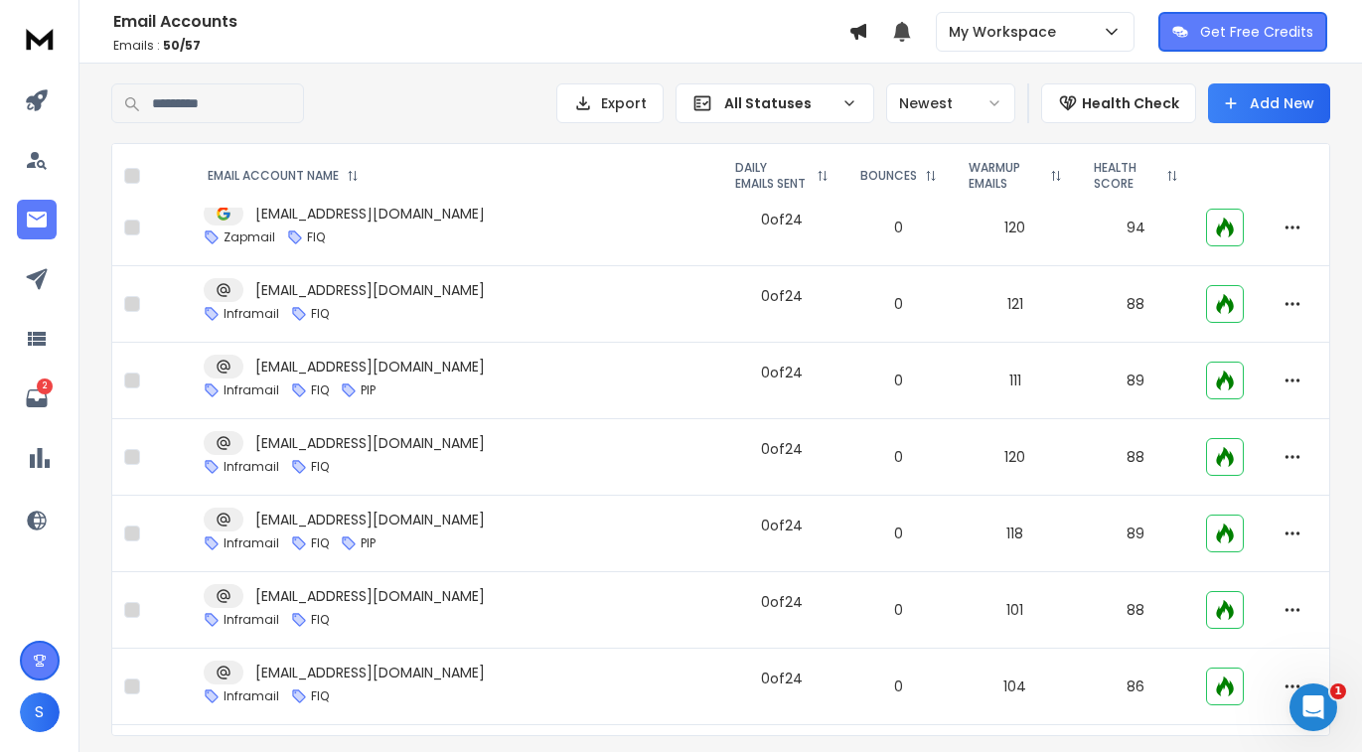
scroll to position [1857, 0]
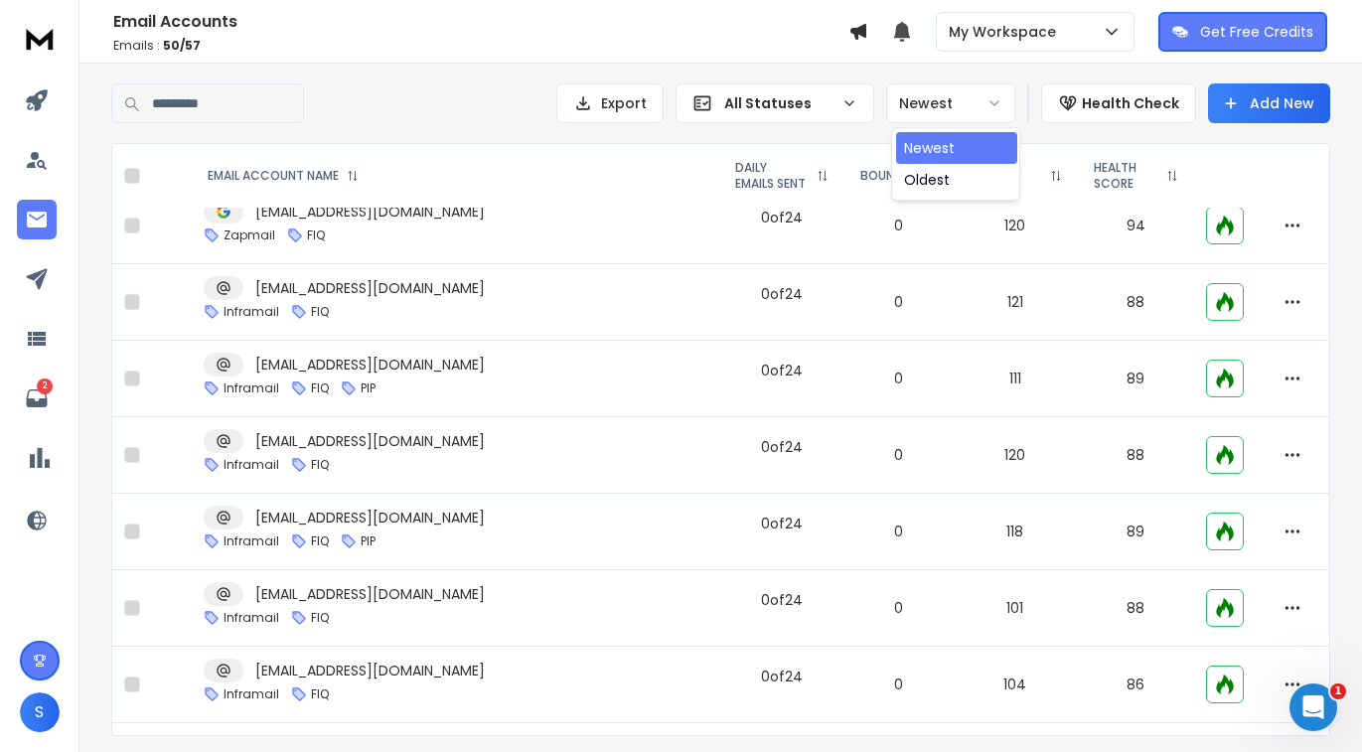
click at [911, 108] on button "Newest" at bounding box center [950, 103] width 129 height 40
click at [772, 103] on p "All Statuses" at bounding box center [778, 103] width 109 height 20
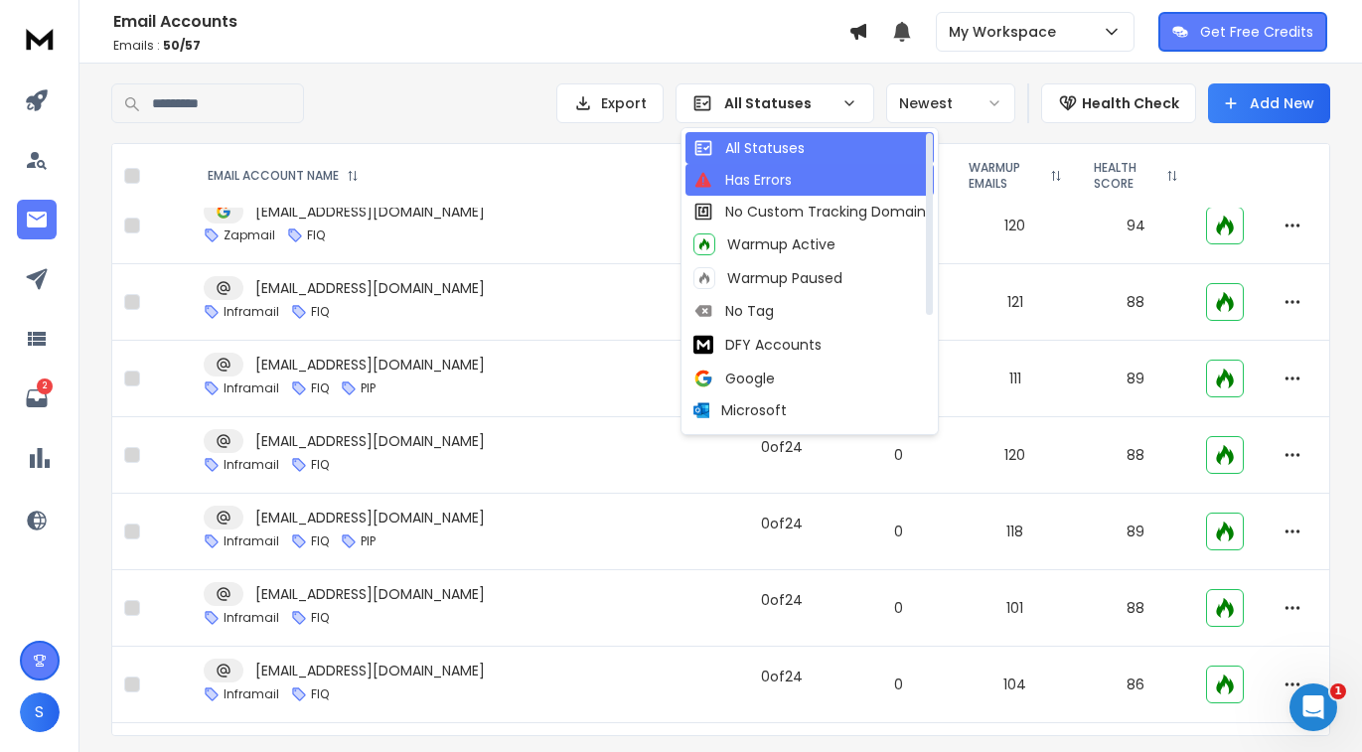
click at [779, 183] on div "Has Errors" at bounding box center [743, 180] width 98 height 20
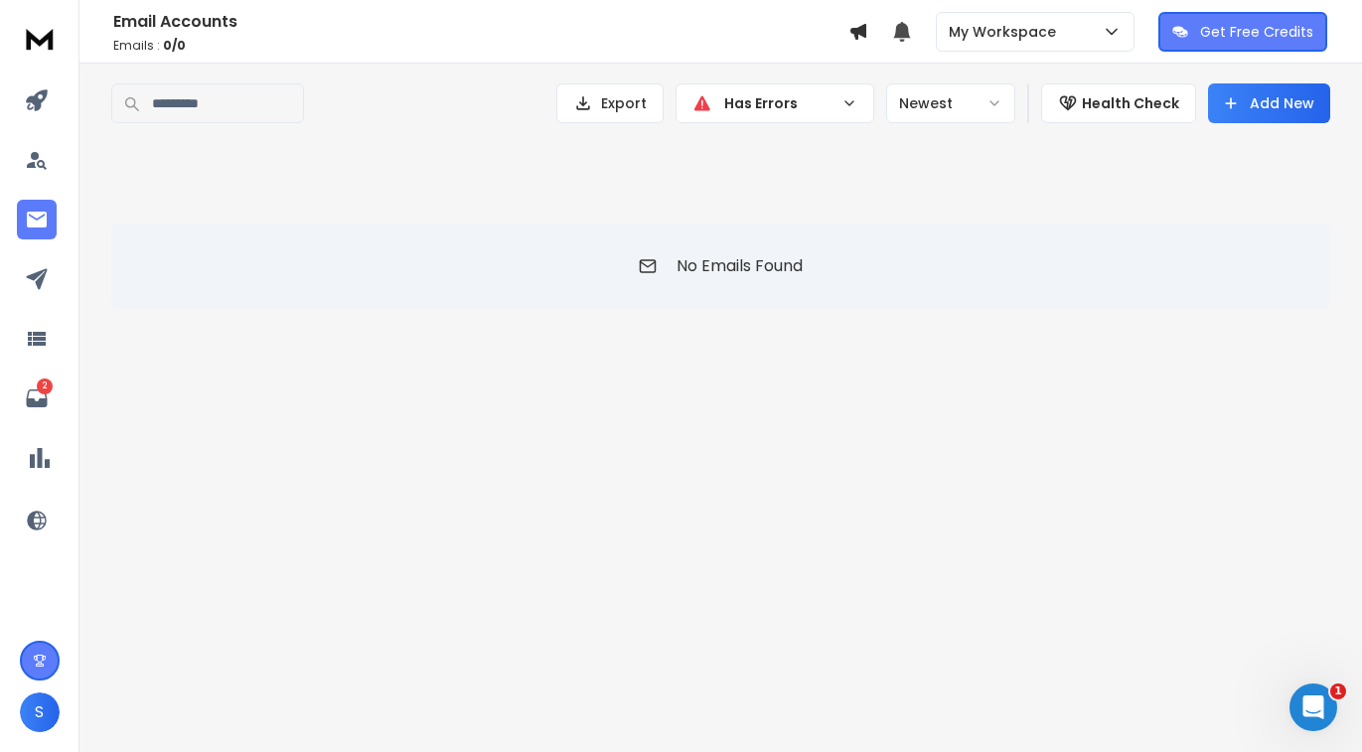
click at [780, 99] on p "Has Errors" at bounding box center [778, 103] width 109 height 20
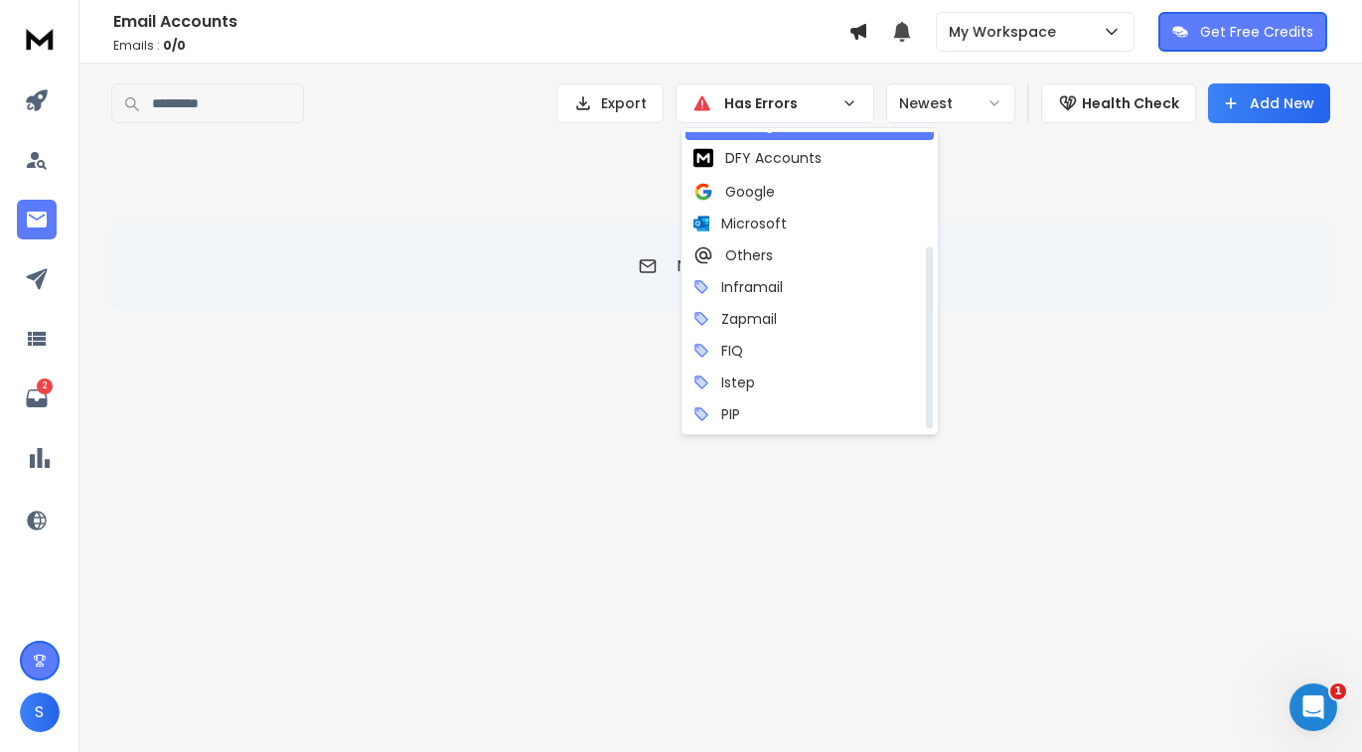
scroll to position [0, 0]
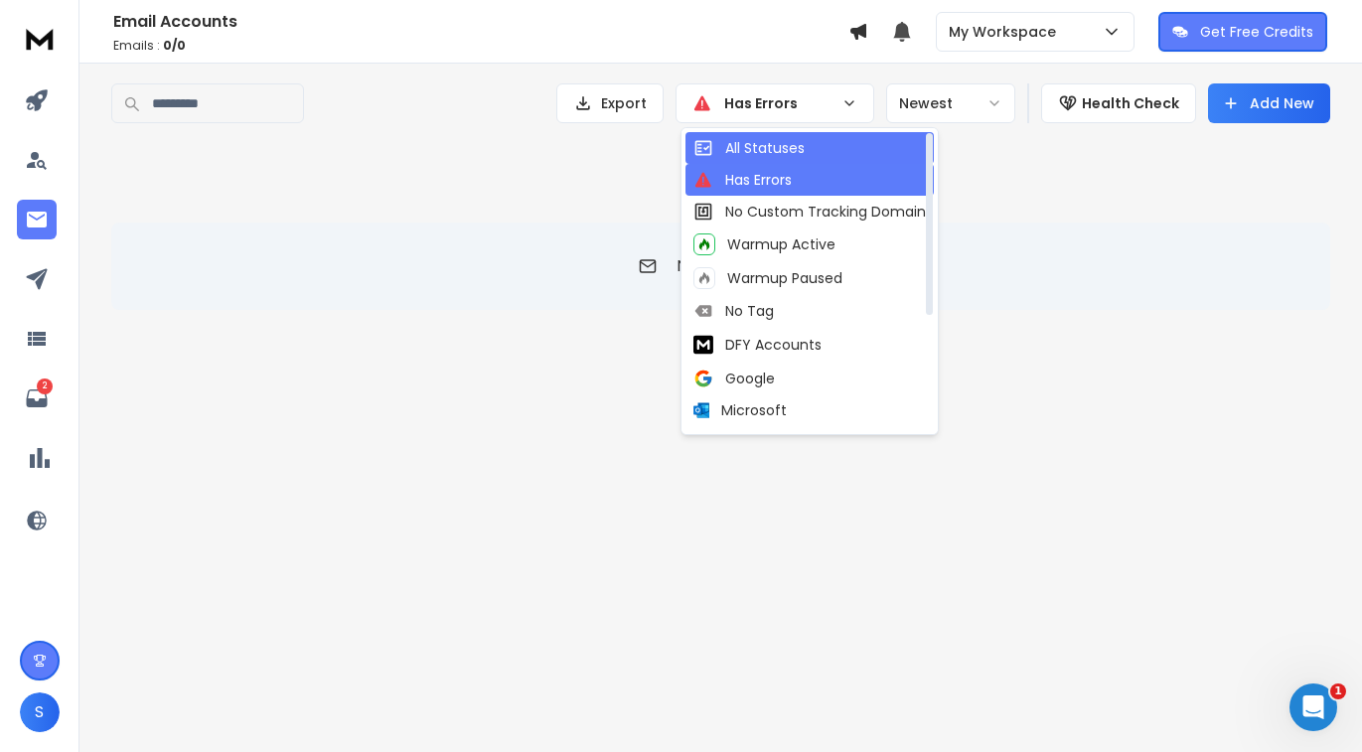
click at [778, 143] on div "All Statuses" at bounding box center [749, 148] width 111 height 20
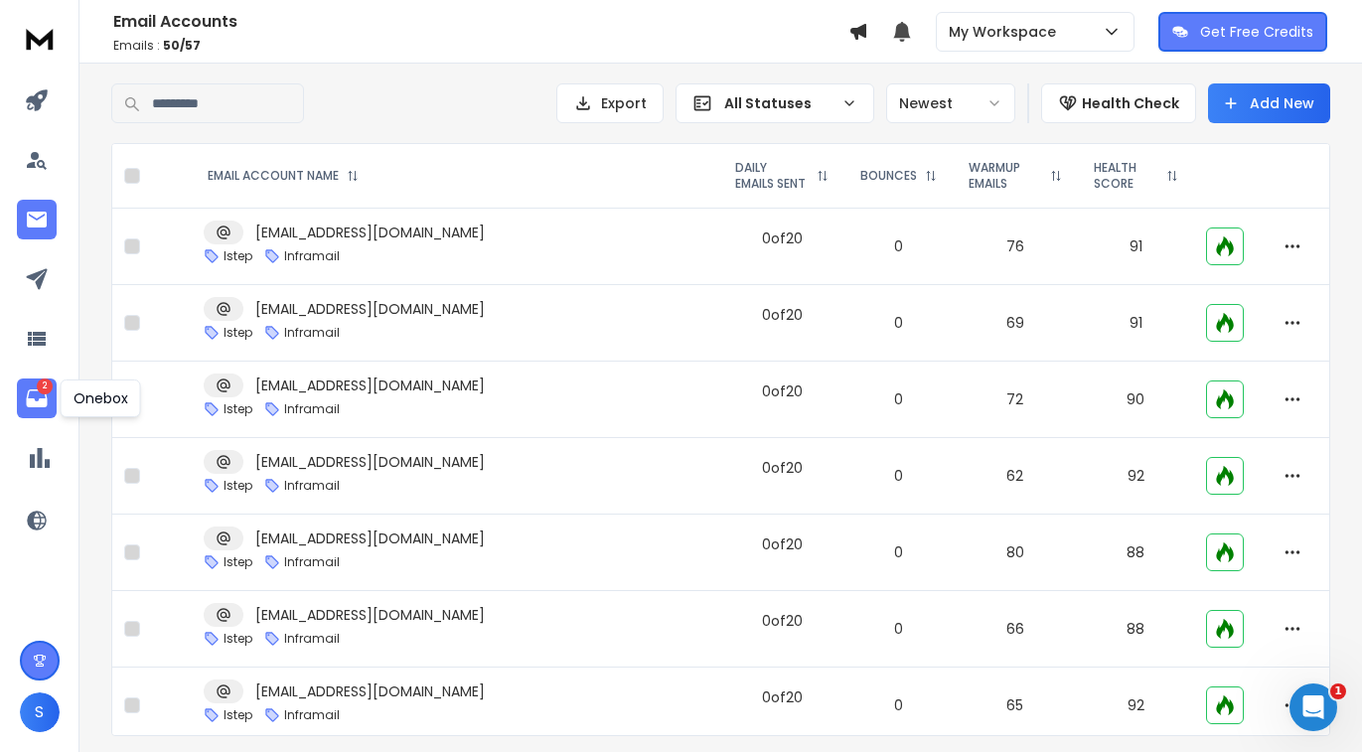
click at [37, 395] on icon at bounding box center [37, 399] width 24 height 24
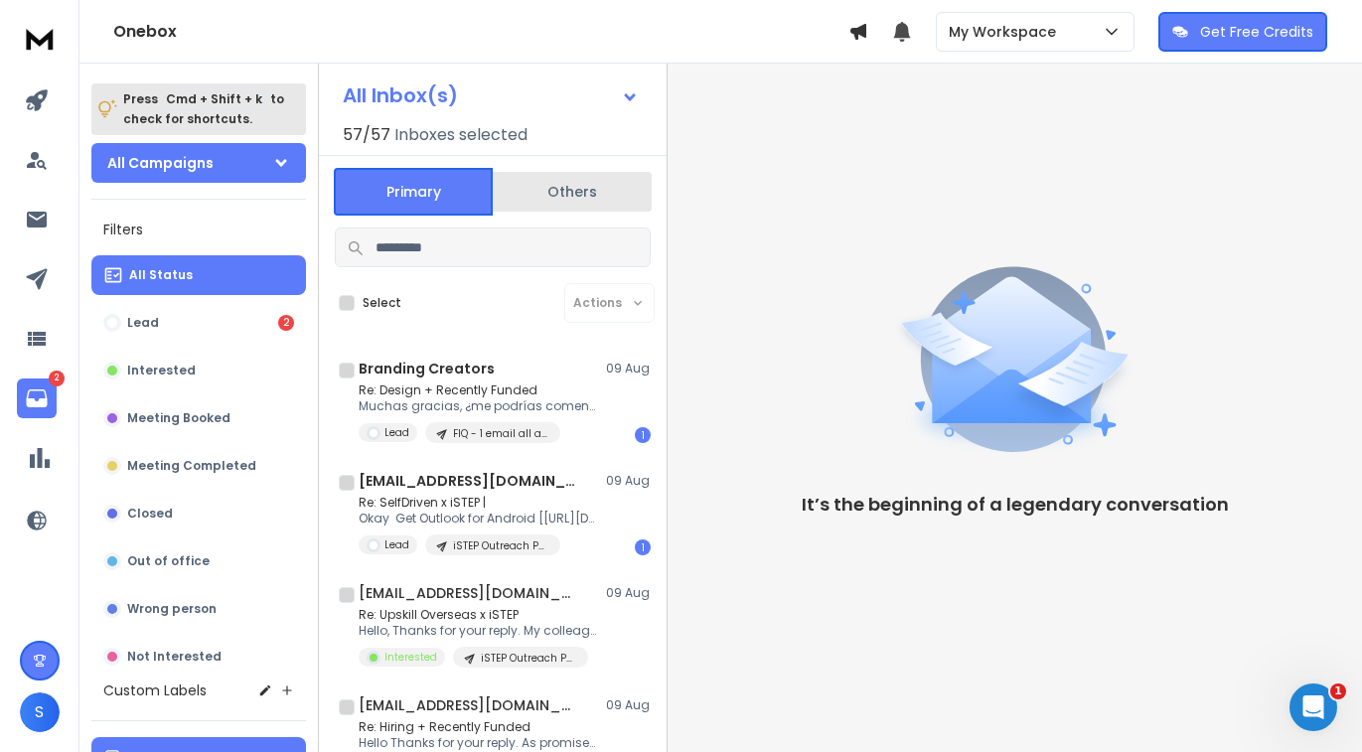
click at [279, 165] on icon at bounding box center [281, 163] width 18 height 18
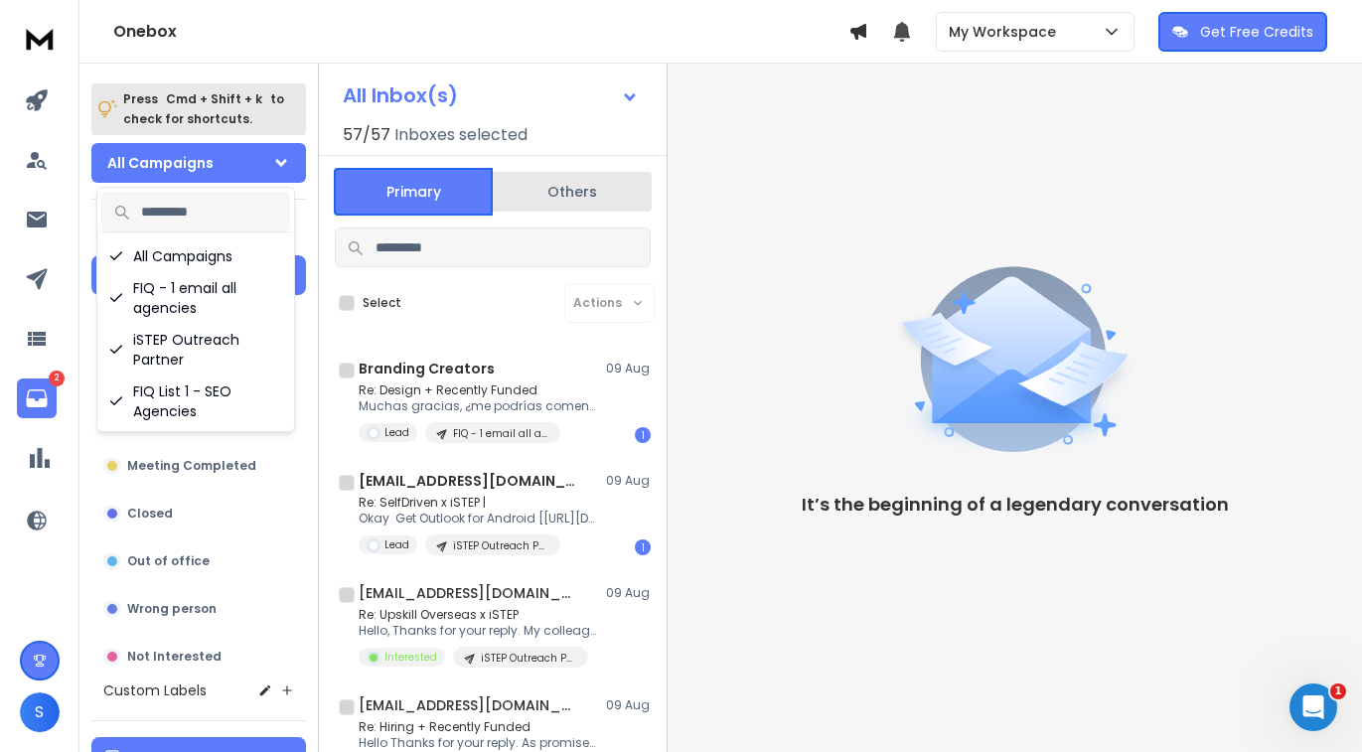
click at [279, 165] on icon at bounding box center [281, 163] width 18 height 18
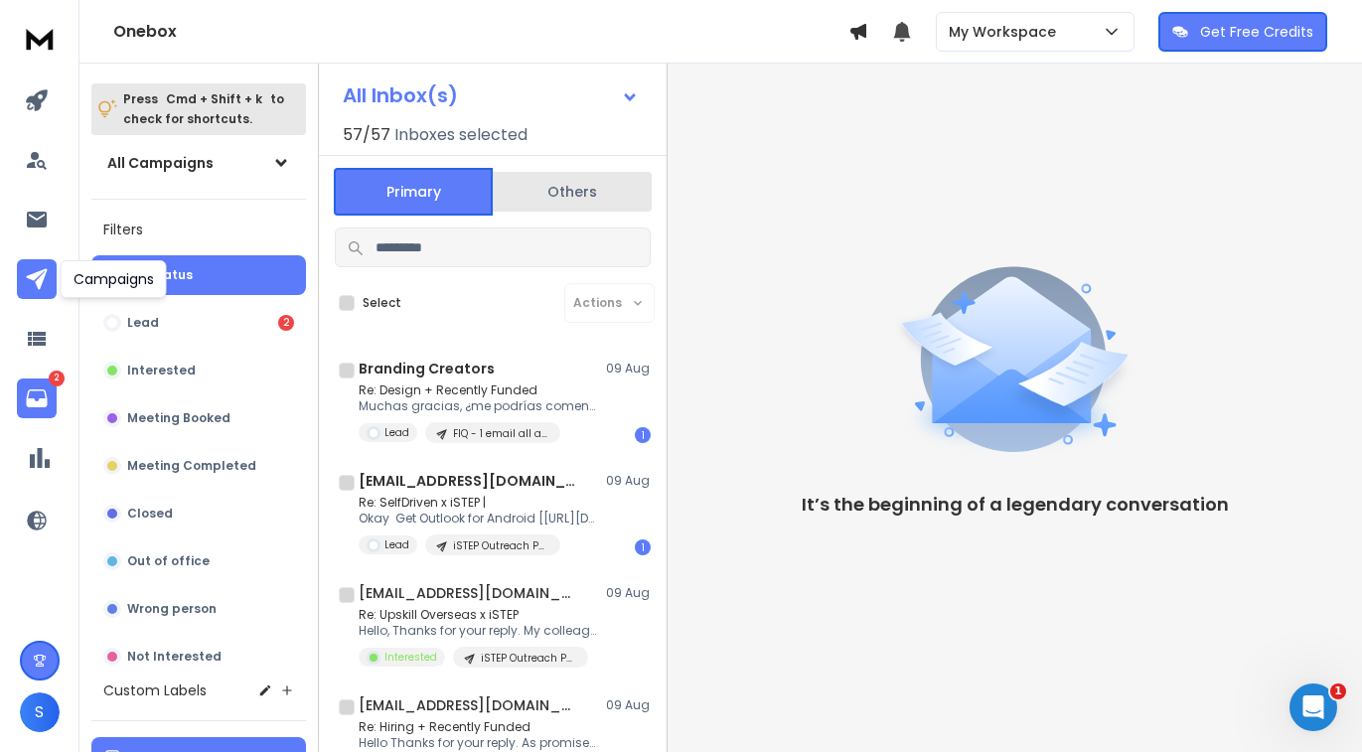
click at [34, 274] on icon at bounding box center [36, 278] width 21 height 21
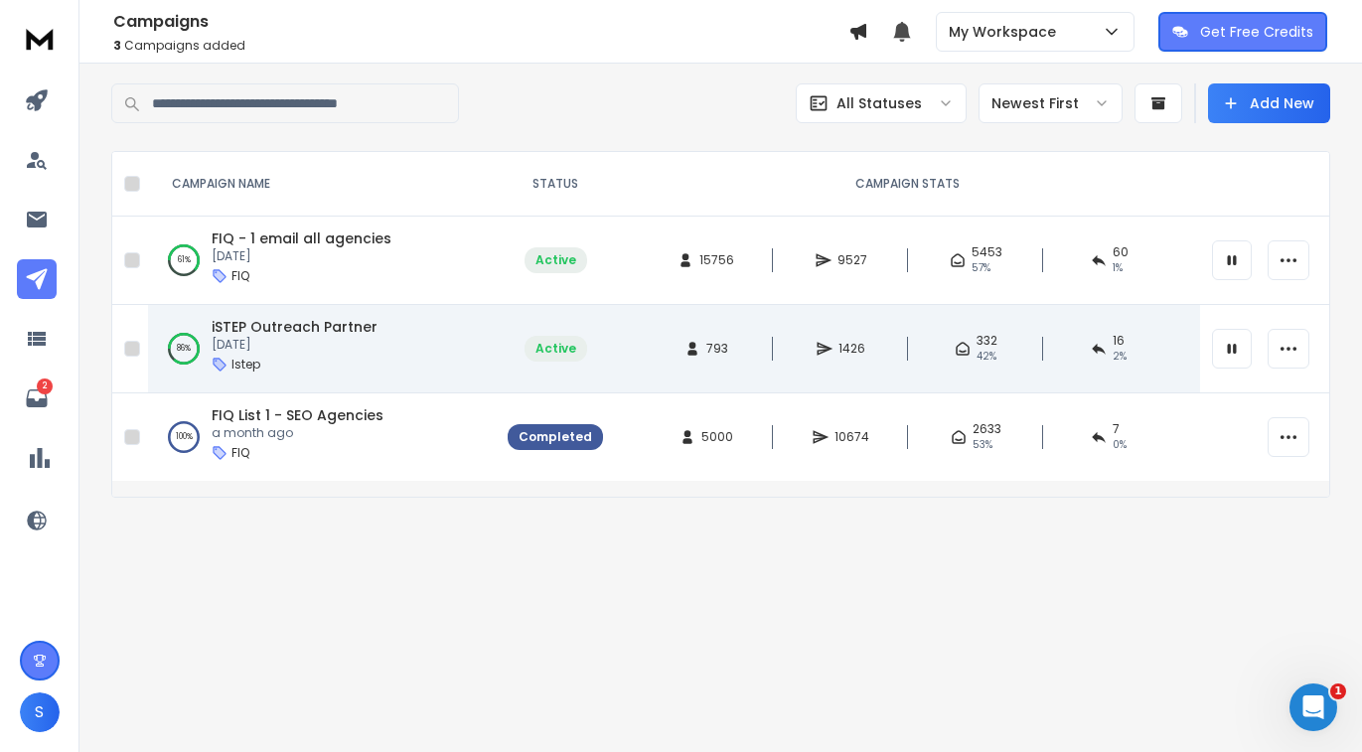
click at [461, 338] on div "86 % iSTEP Outreach Partner [DATE] Istep" at bounding box center [322, 349] width 308 height 64
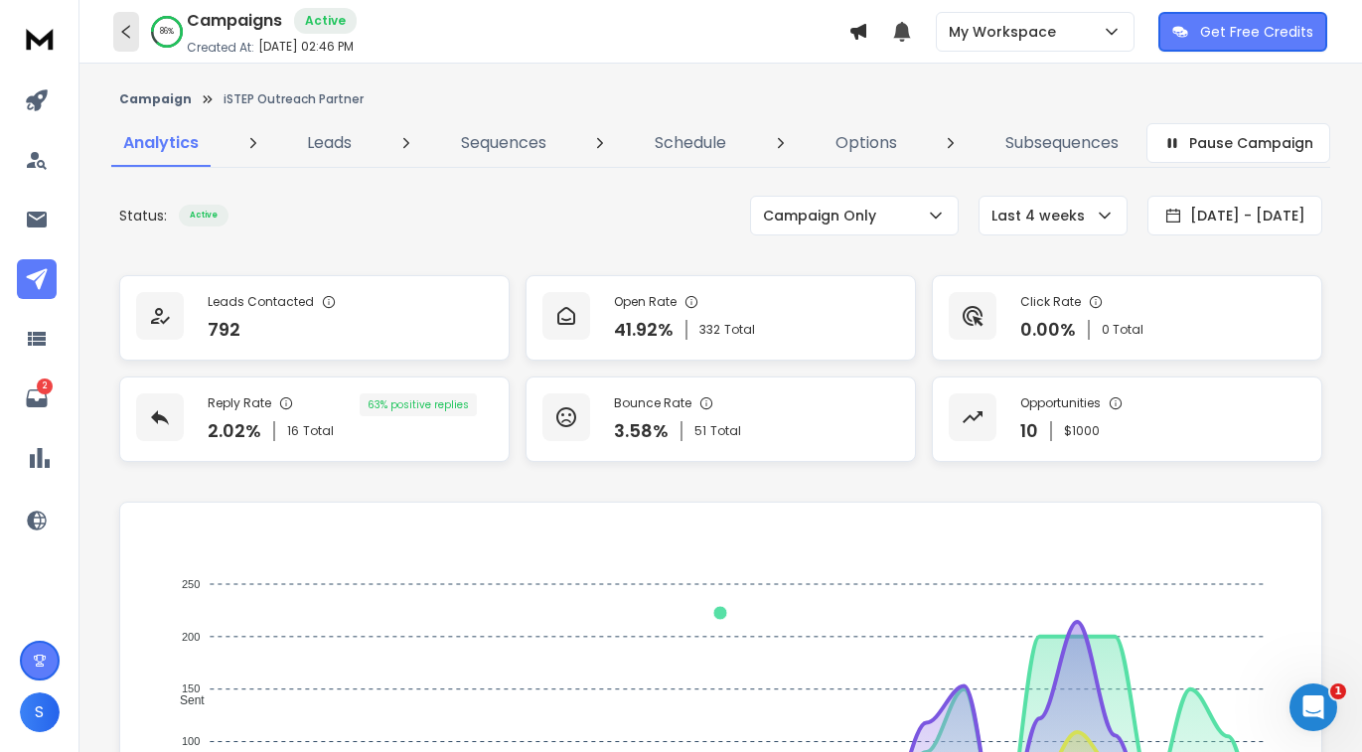
click at [125, 33] on icon at bounding box center [126, 32] width 18 height 18
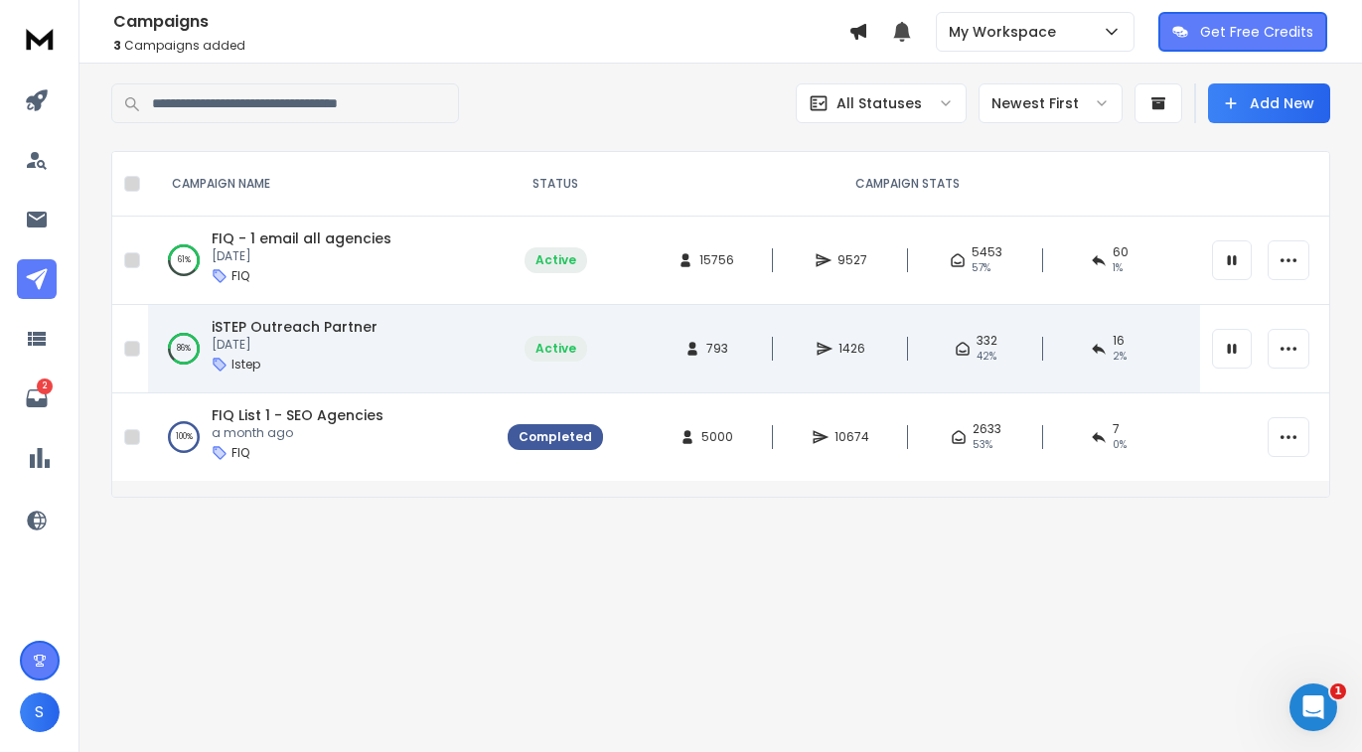
click at [312, 326] on span "iSTEP Outreach Partner" at bounding box center [295, 327] width 166 height 20
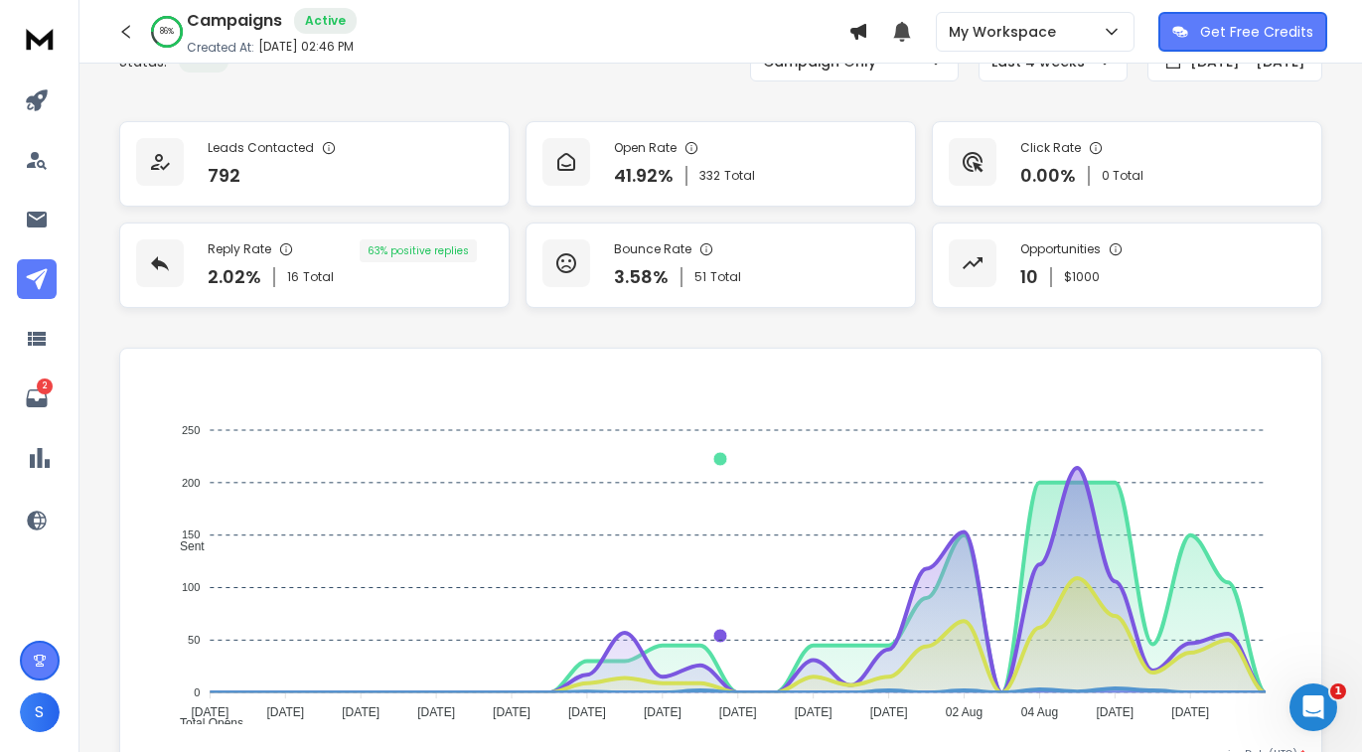
scroll to position [574, 0]
